Goal: Communication & Community: Answer question/provide support

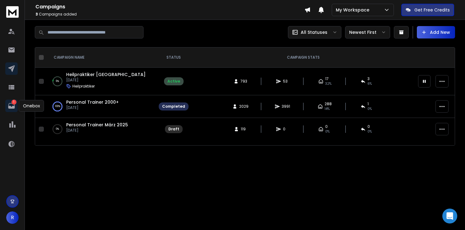
click at [12, 106] on icon at bounding box center [11, 105] width 7 height 7
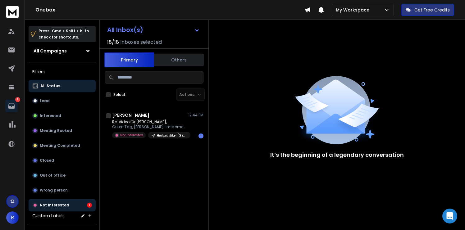
click at [55, 205] on p "Not Interested" at bounding box center [54, 205] width 29 height 5
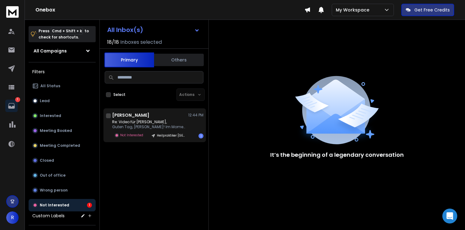
click at [144, 121] on p "Re: Video für Susanne Rosenberger," at bounding box center [149, 121] width 74 height 5
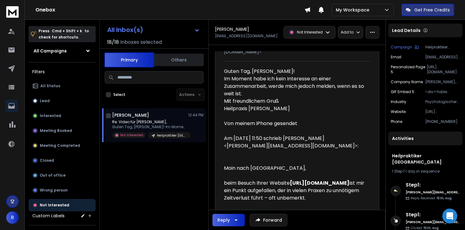
scroll to position [92, 0]
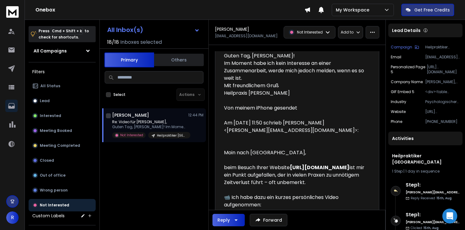
click at [223, 219] on div "Reply" at bounding box center [223, 220] width 12 height 6
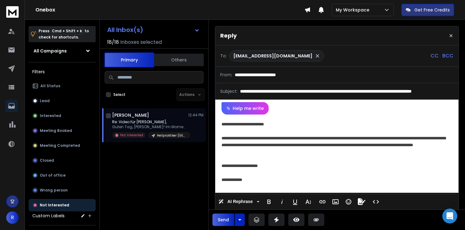
scroll to position [4, 0]
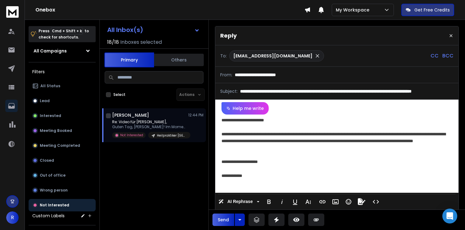
click at [224, 220] on button "Send" at bounding box center [223, 219] width 22 height 12
